Goal: Navigation & Orientation: Find specific page/section

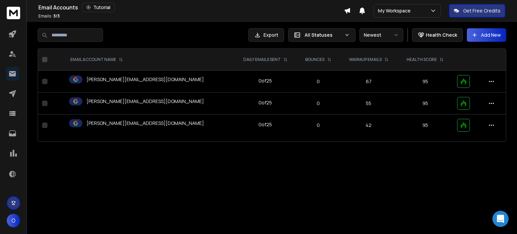
click at [91, 168] on div "ReferralStack Unlock AI-powered affiliate growth Lifetime Deals available! Clai…" at bounding box center [258, 117] width 517 height 234
click at [146, 29] on div at bounding box center [141, 34] width 206 height 13
click at [147, 32] on div at bounding box center [141, 34] width 206 height 13
click at [90, 36] on input at bounding box center [70, 34] width 65 height 13
click at [143, 29] on div at bounding box center [141, 34] width 206 height 13
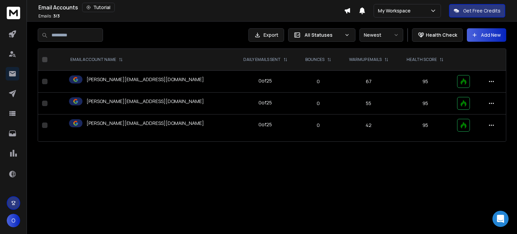
click at [315, 33] on p "All Statuses" at bounding box center [322, 35] width 37 height 7
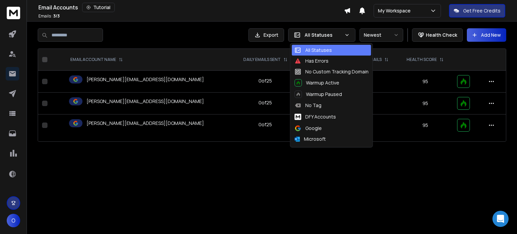
click at [206, 39] on div at bounding box center [141, 34] width 206 height 13
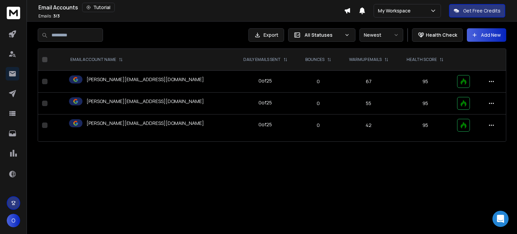
click at [164, 174] on div "ReferralStack Unlock AI-powered affiliate growth Lifetime Deals available! Clai…" at bounding box center [258, 117] width 517 height 234
drag, startPoint x: 156, startPoint y: 157, endPoint x: 106, endPoint y: 176, distance: 53.1
click at [106, 176] on div "ReferralStack Unlock AI-powered affiliate growth Lifetime Deals available! Clai…" at bounding box center [258, 117] width 517 height 234
click at [167, 35] on div at bounding box center [141, 34] width 206 height 13
click at [11, 57] on icon at bounding box center [12, 54] width 8 height 8
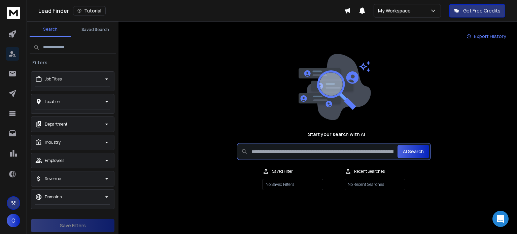
click at [103, 143] on icon at bounding box center [106, 142] width 7 height 7
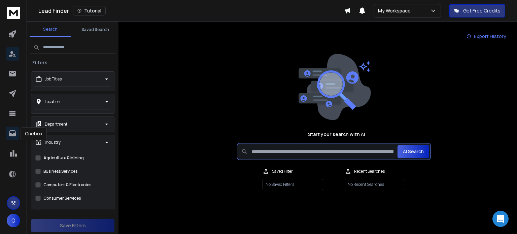
click at [13, 135] on icon at bounding box center [12, 133] width 7 height 6
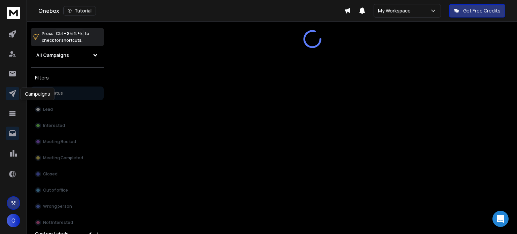
click at [11, 93] on icon at bounding box center [12, 93] width 7 height 7
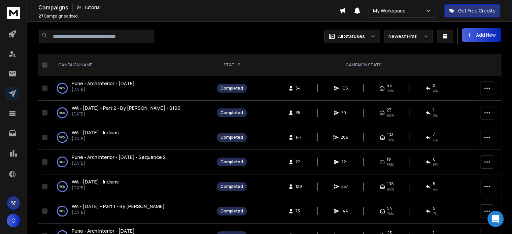
click at [225, 37] on div at bounding box center [154, 36] width 232 height 16
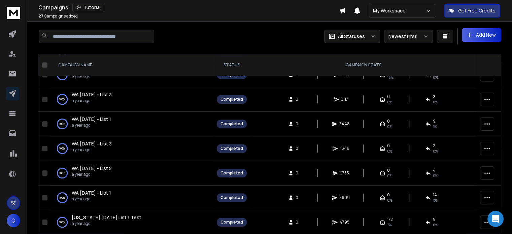
scroll to position [336, 0]
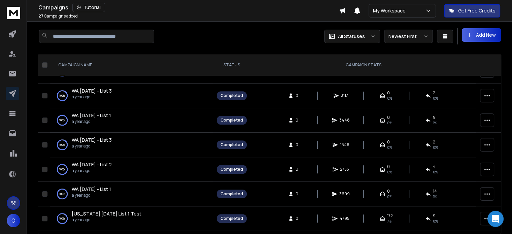
click at [220, 39] on div at bounding box center [154, 36] width 232 height 16
click at [203, 36] on div at bounding box center [154, 36] width 232 height 16
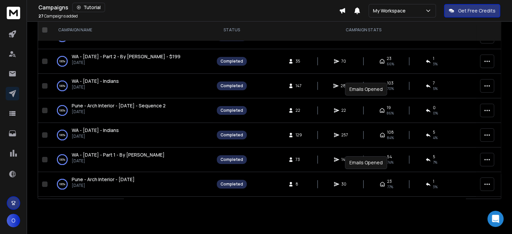
scroll to position [0, 0]
